Goal: Communication & Community: Answer question/provide support

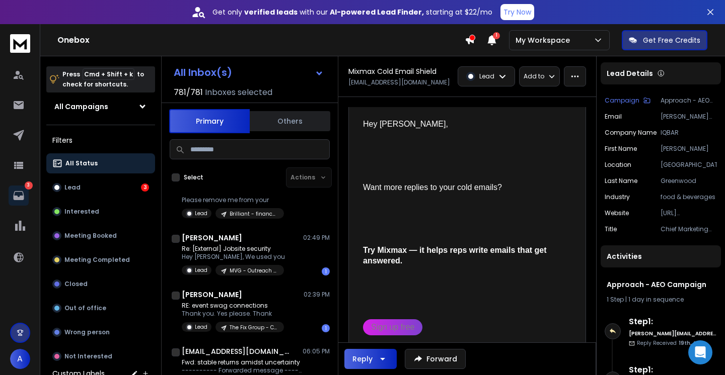
scroll to position [500, 0]
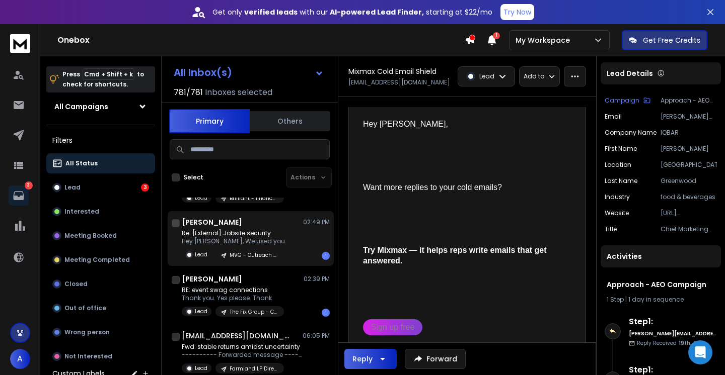
click at [264, 251] on div "MVG - Outreach - [GEOGRAPHIC_DATA]" at bounding box center [249, 255] width 68 height 11
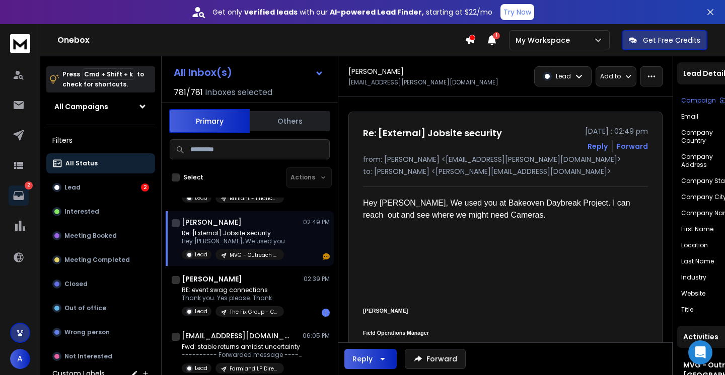
scroll to position [0, 0]
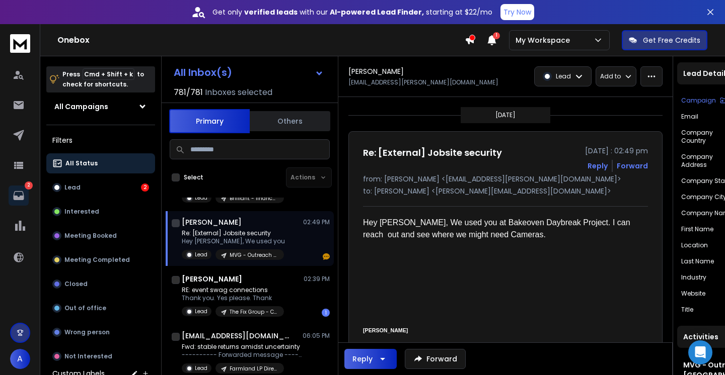
click at [591, 79] on div "Lead" at bounding box center [562, 76] width 56 height 19
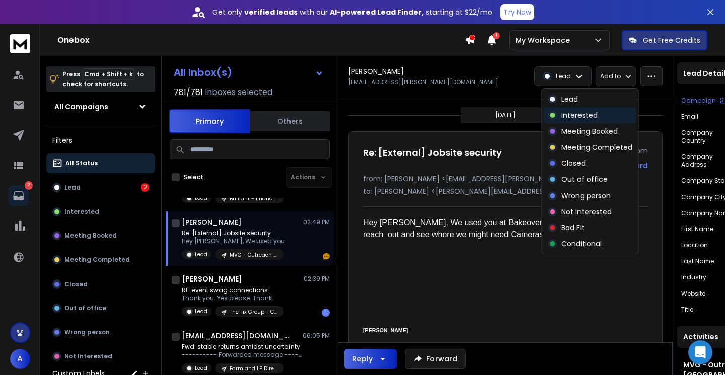
click at [563, 114] on p "Interested" at bounding box center [579, 115] width 36 height 10
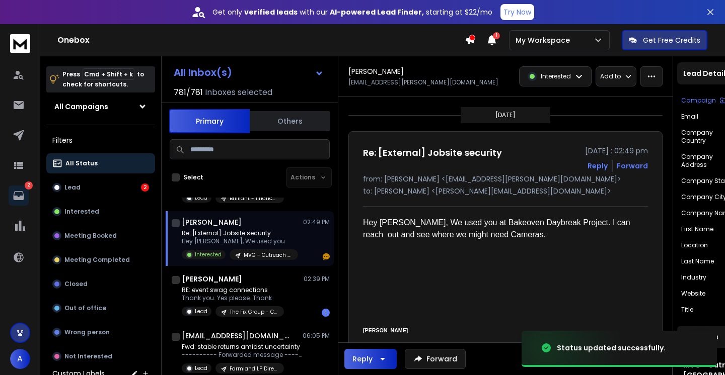
click at [637, 162] on div "Forward" at bounding box center [631, 166] width 31 height 10
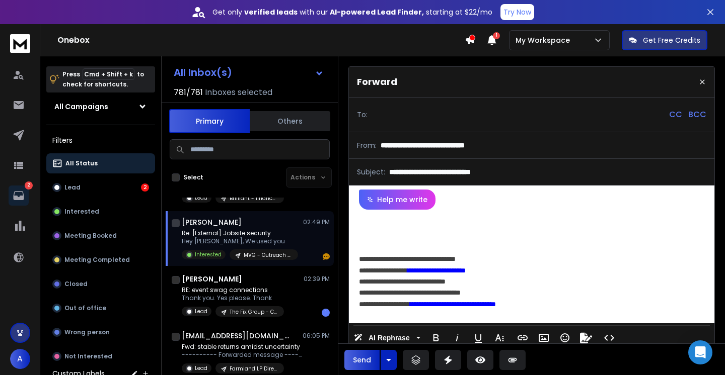
click at [381, 111] on input at bounding box center [406, 115] width 70 height 18
type input "**********"
click at [673, 116] on p "CC" at bounding box center [675, 115] width 13 height 12
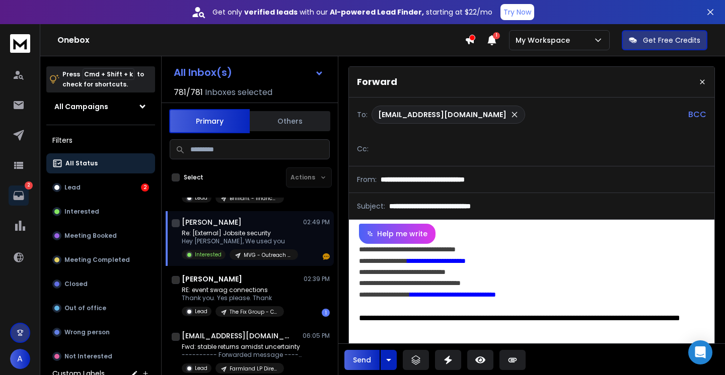
scroll to position [59, 0]
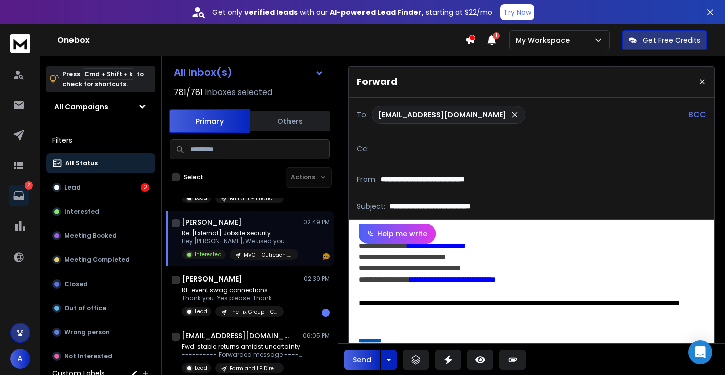
click at [360, 361] on button "Send" at bounding box center [361, 360] width 35 height 20
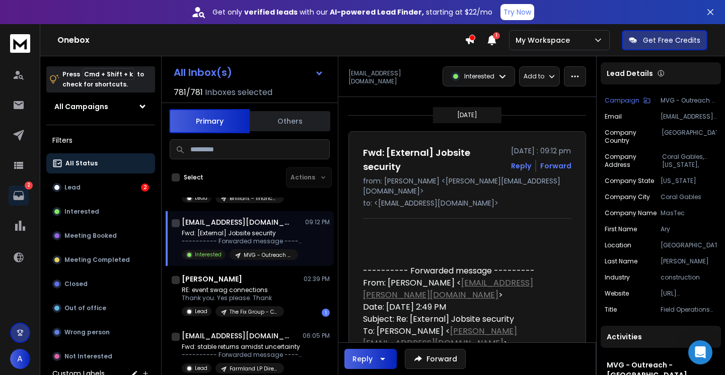
click at [477, 74] on p "Interested" at bounding box center [479, 76] width 30 height 8
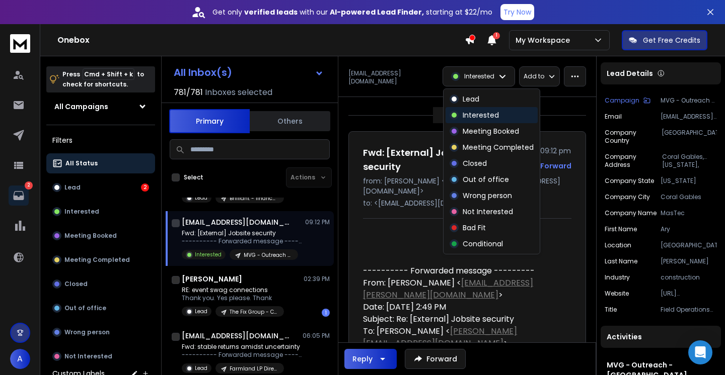
click at [472, 112] on p "Interested" at bounding box center [480, 115] width 36 height 10
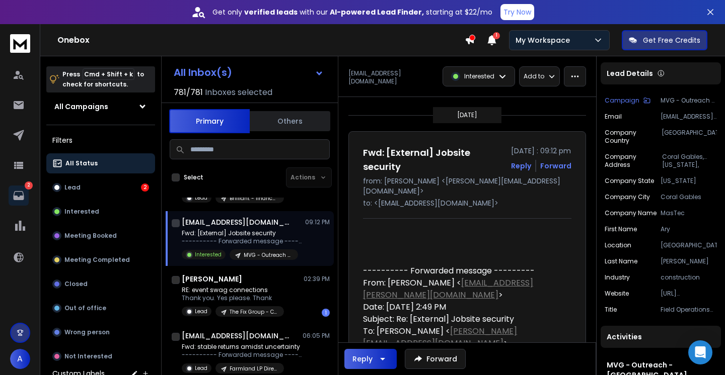
click at [540, 37] on p "My Workspace" at bounding box center [544, 40] width 58 height 10
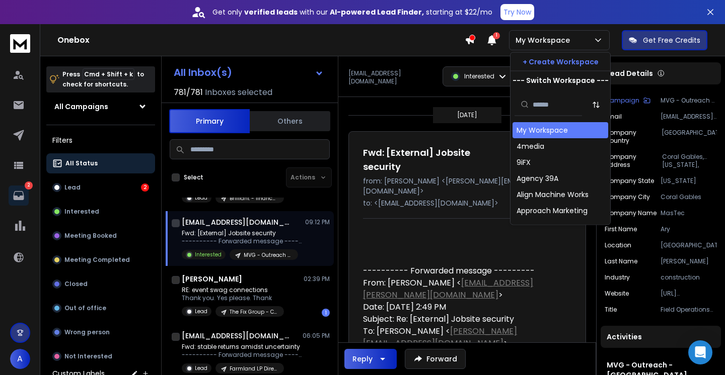
click at [246, 234] on p "Fwd: [External] Jobsite security" at bounding box center [242, 233] width 121 height 8
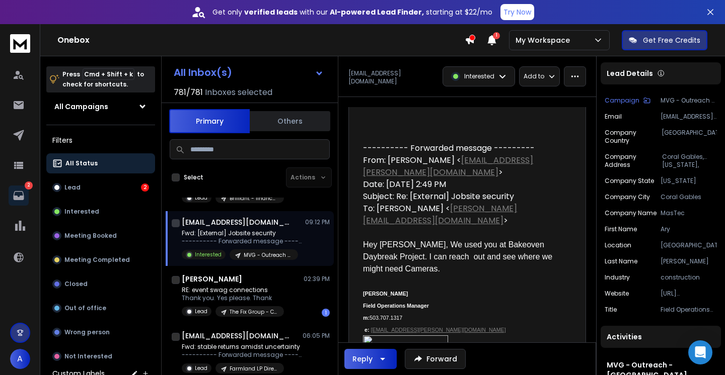
scroll to position [126, 0]
